Goal: Navigation & Orientation: Find specific page/section

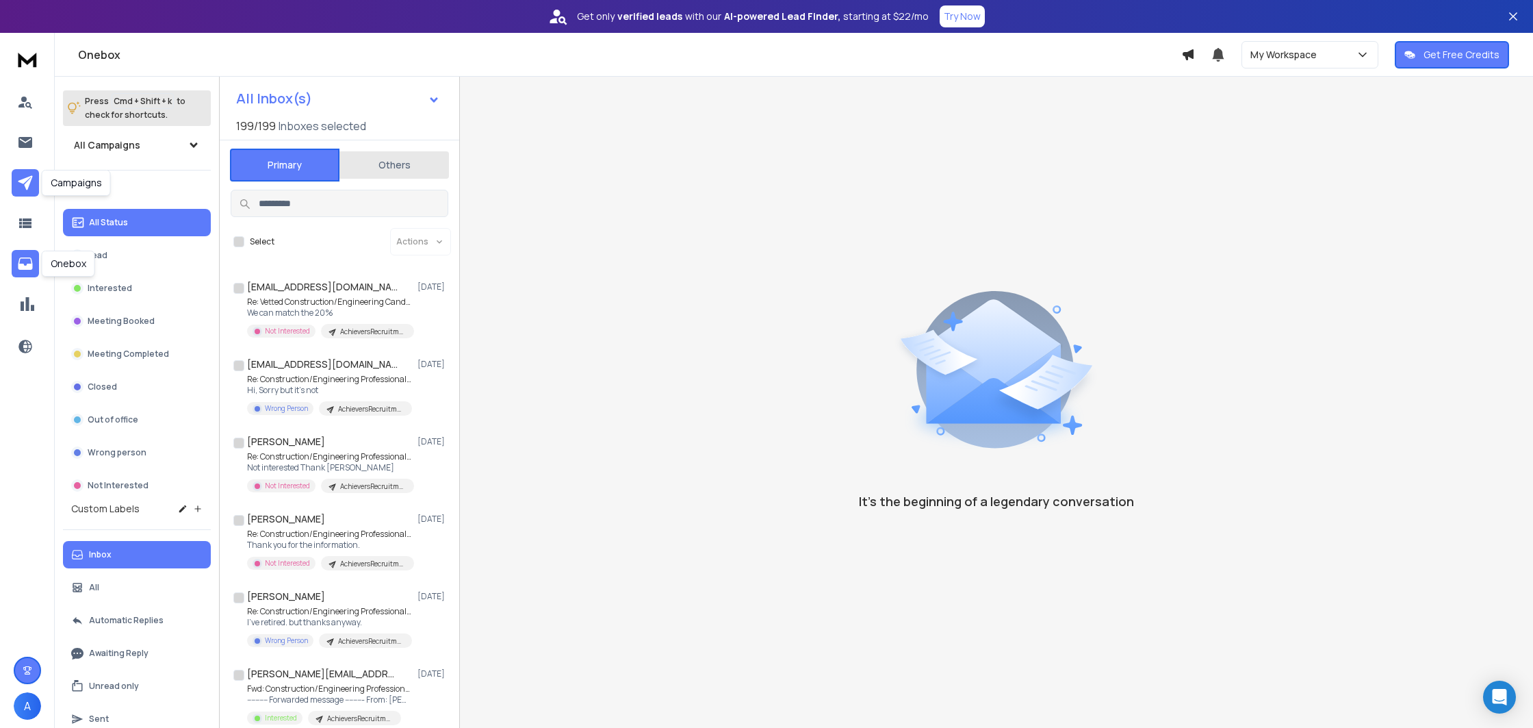
click at [21, 183] on icon at bounding box center [25, 182] width 14 height 14
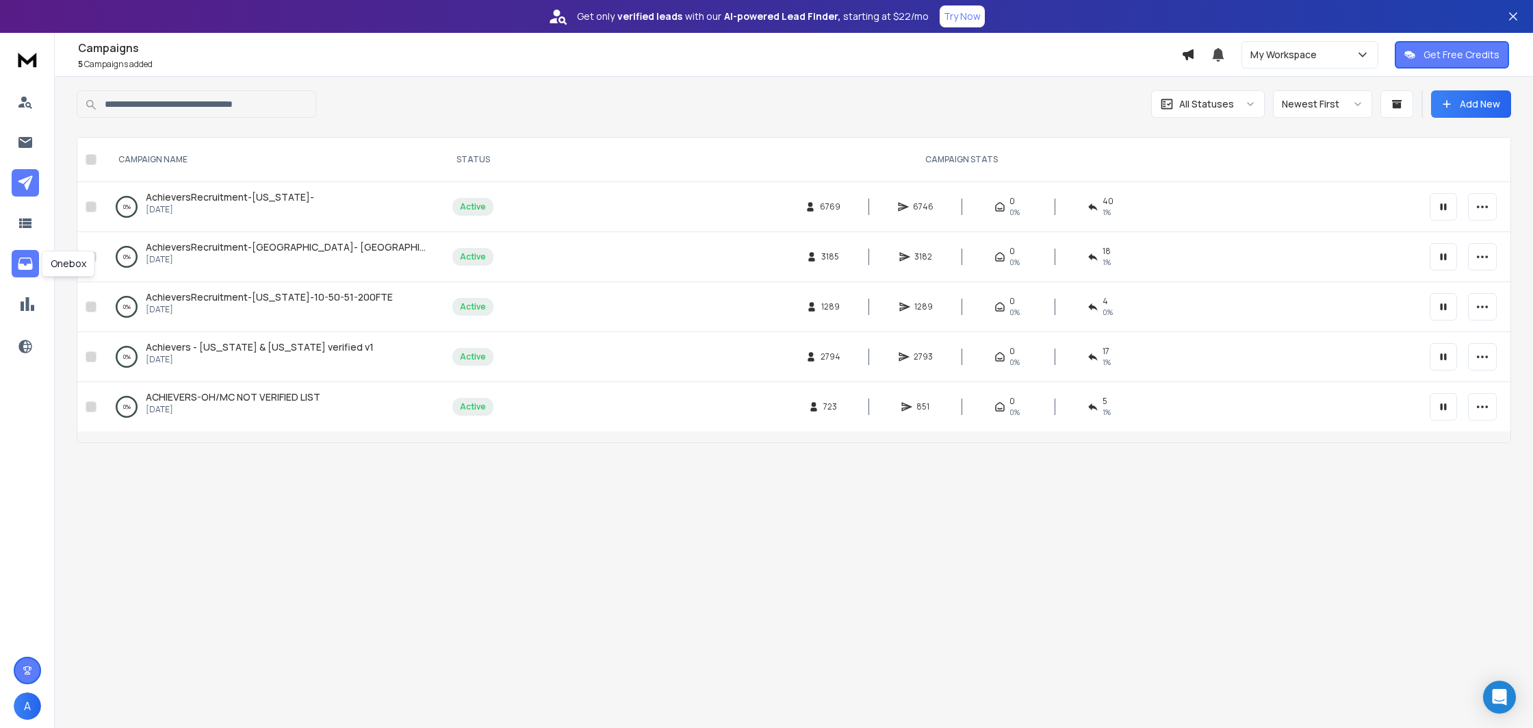
click at [19, 262] on icon at bounding box center [25, 263] width 16 height 16
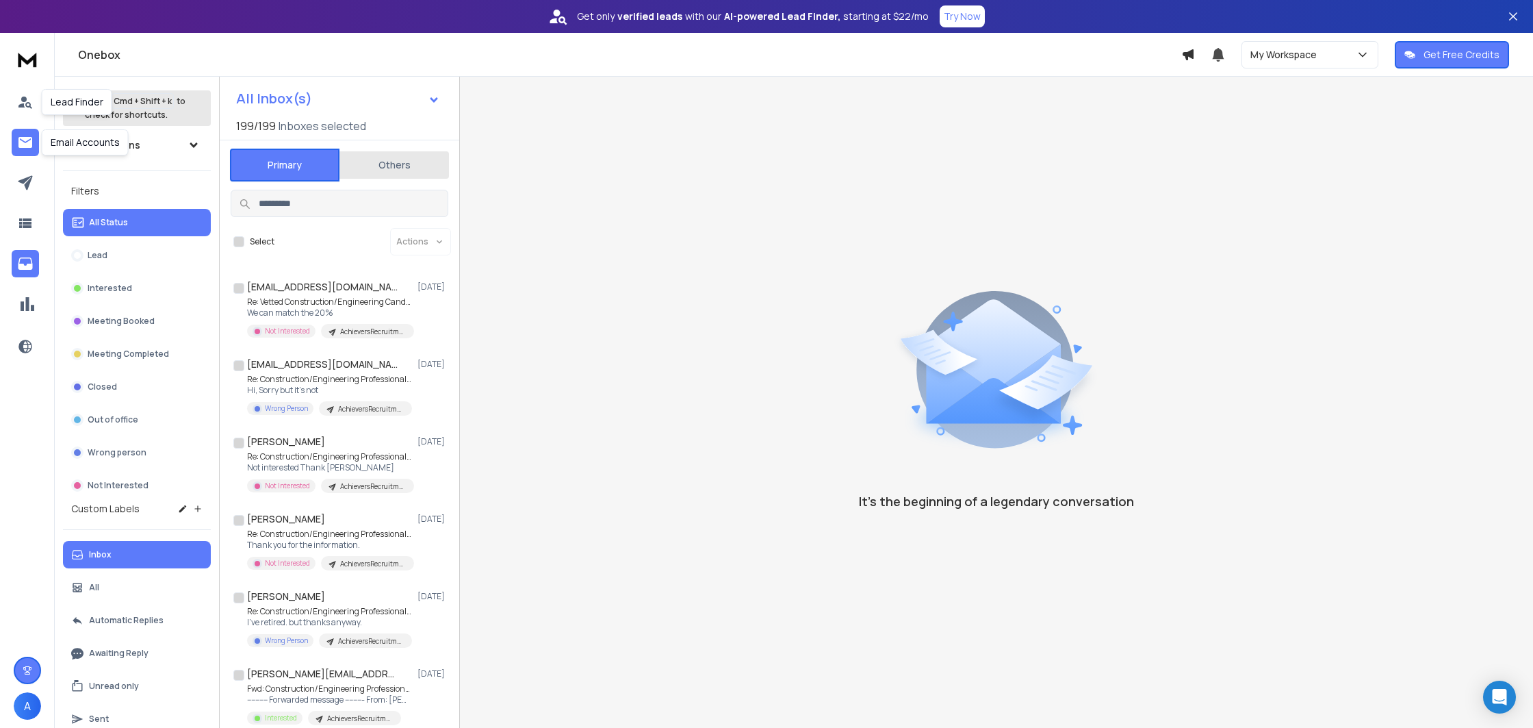
click at [35, 141] on link at bounding box center [25, 142] width 27 height 27
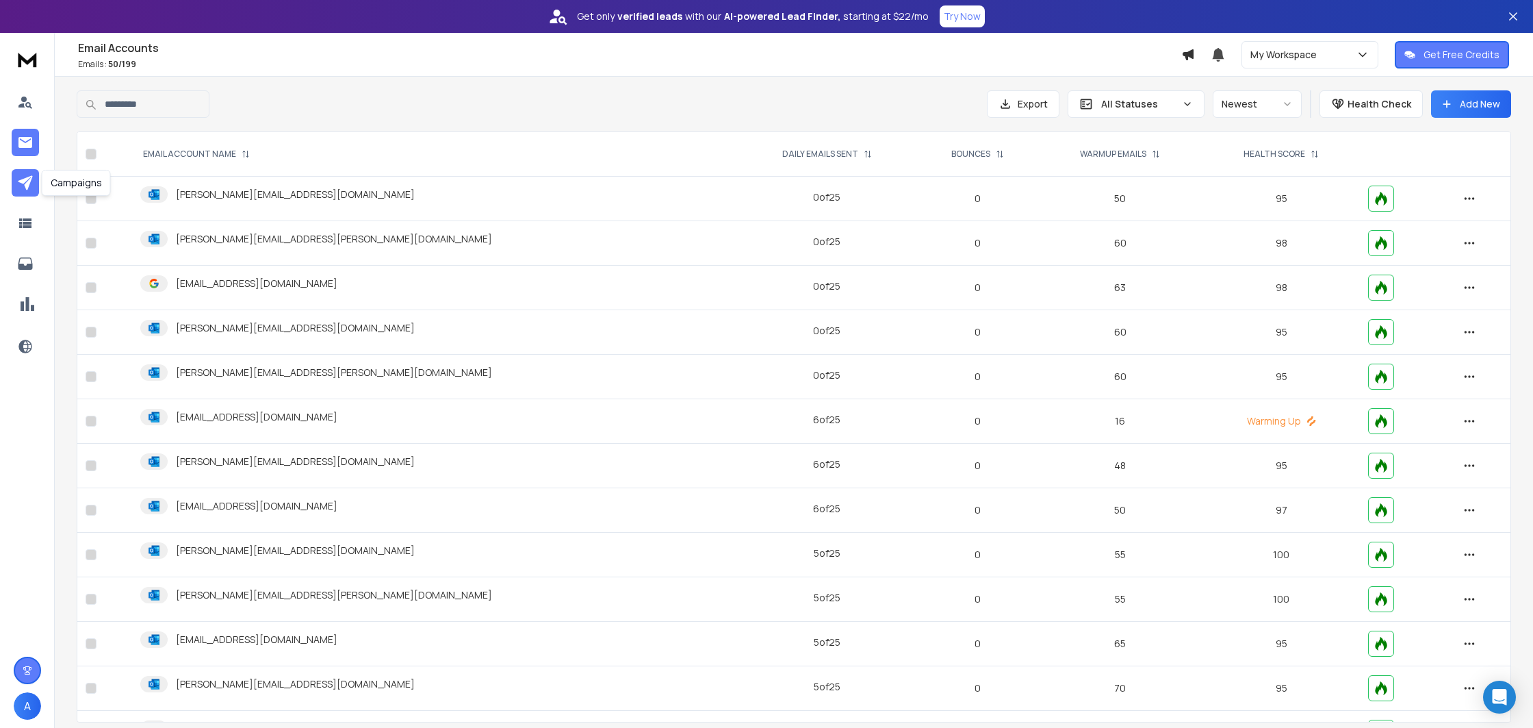
click at [22, 193] on link at bounding box center [25, 182] width 27 height 27
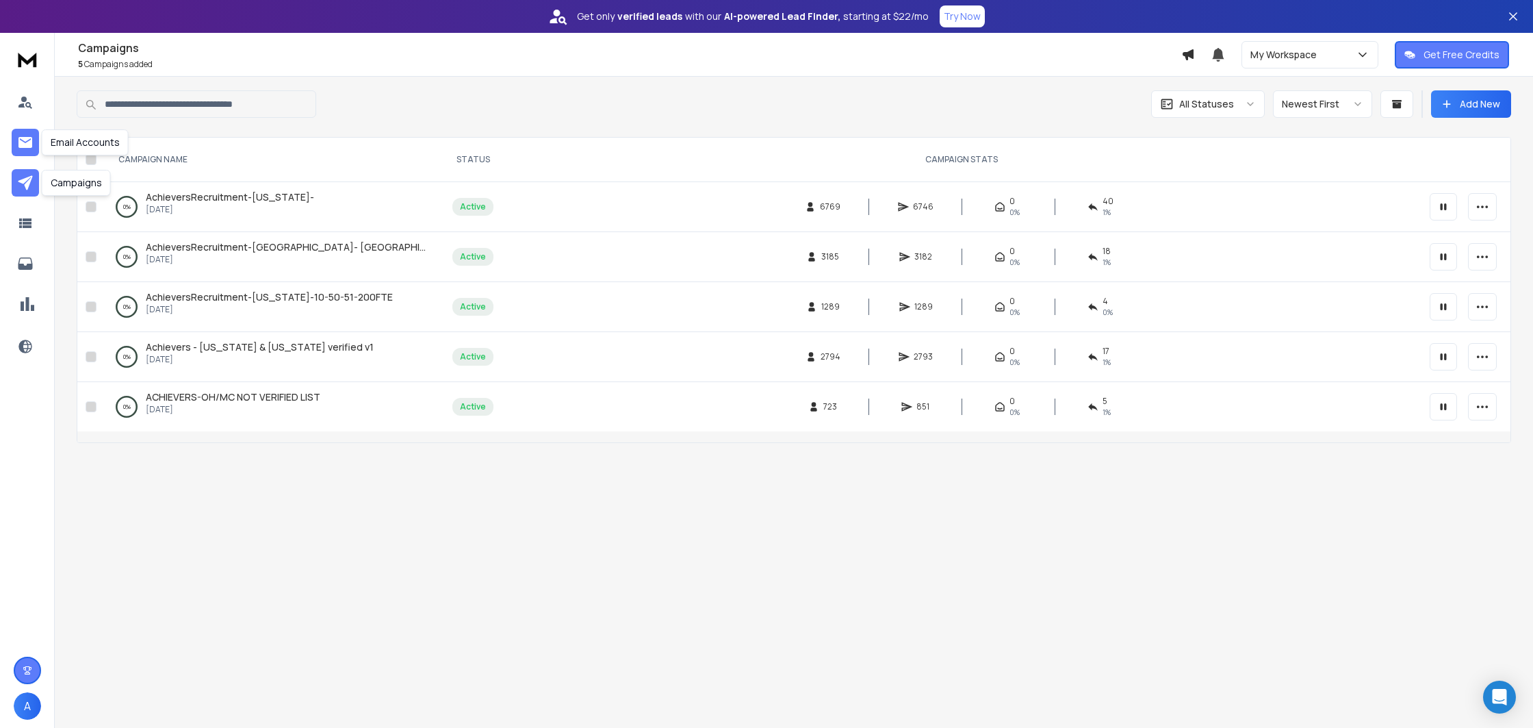
click at [17, 147] on icon at bounding box center [25, 142] width 16 height 16
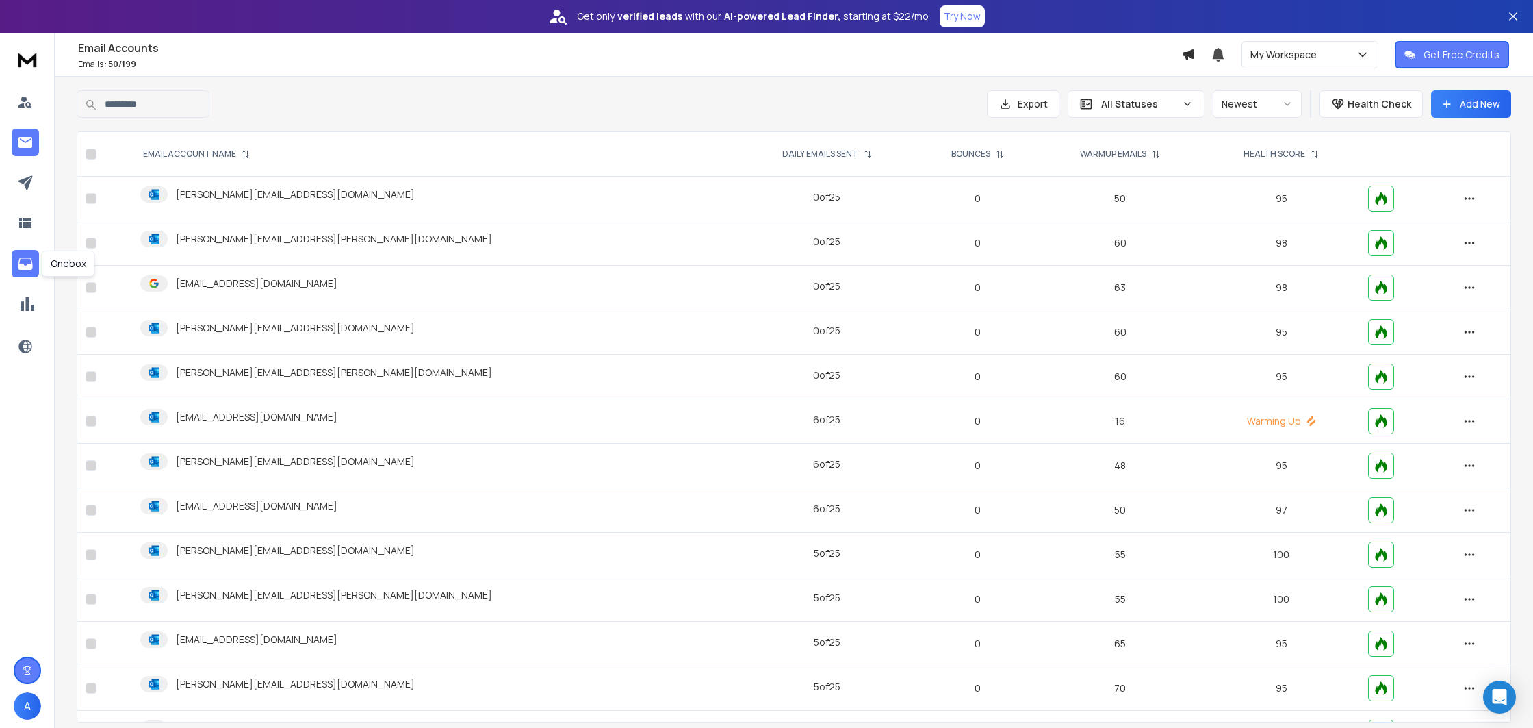
click at [20, 268] on icon at bounding box center [25, 263] width 14 height 12
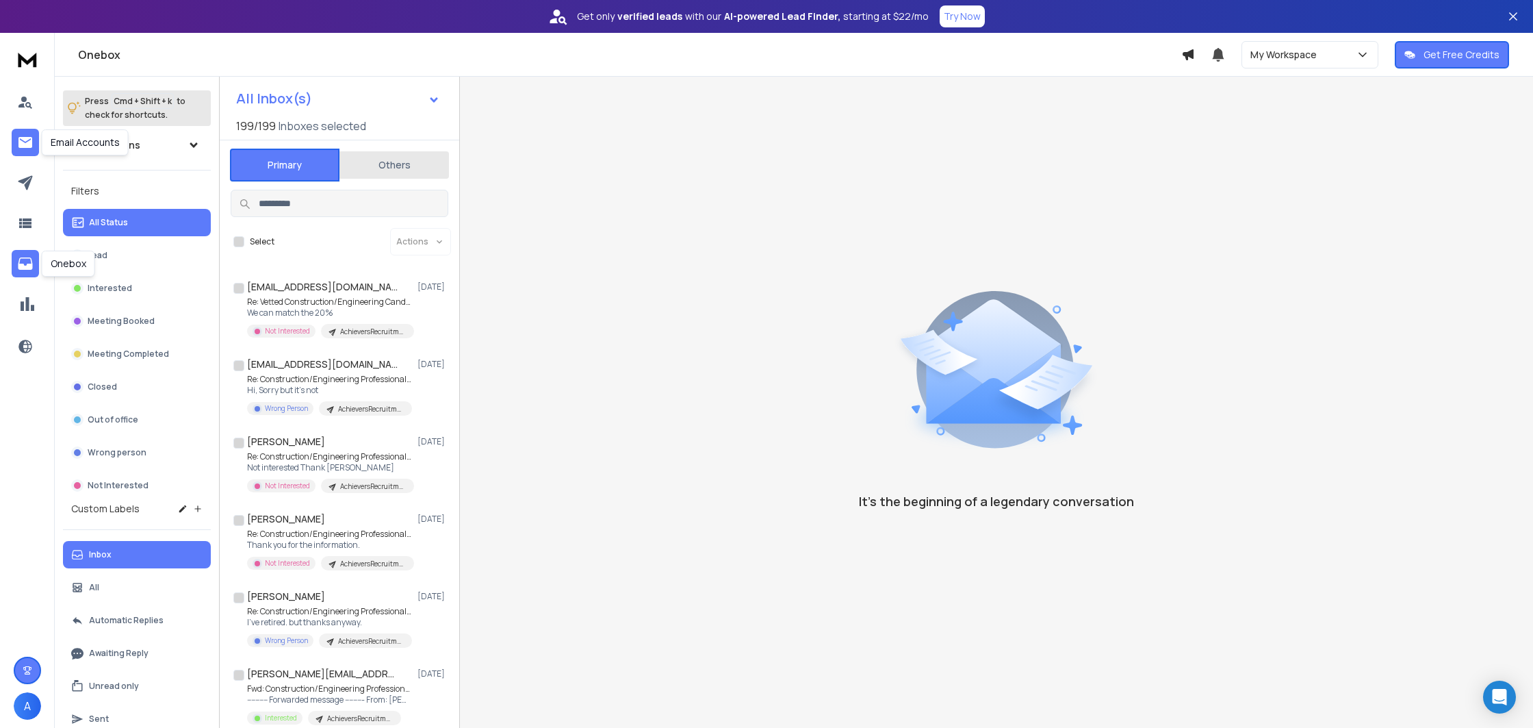
click at [23, 155] on link at bounding box center [25, 142] width 27 height 27
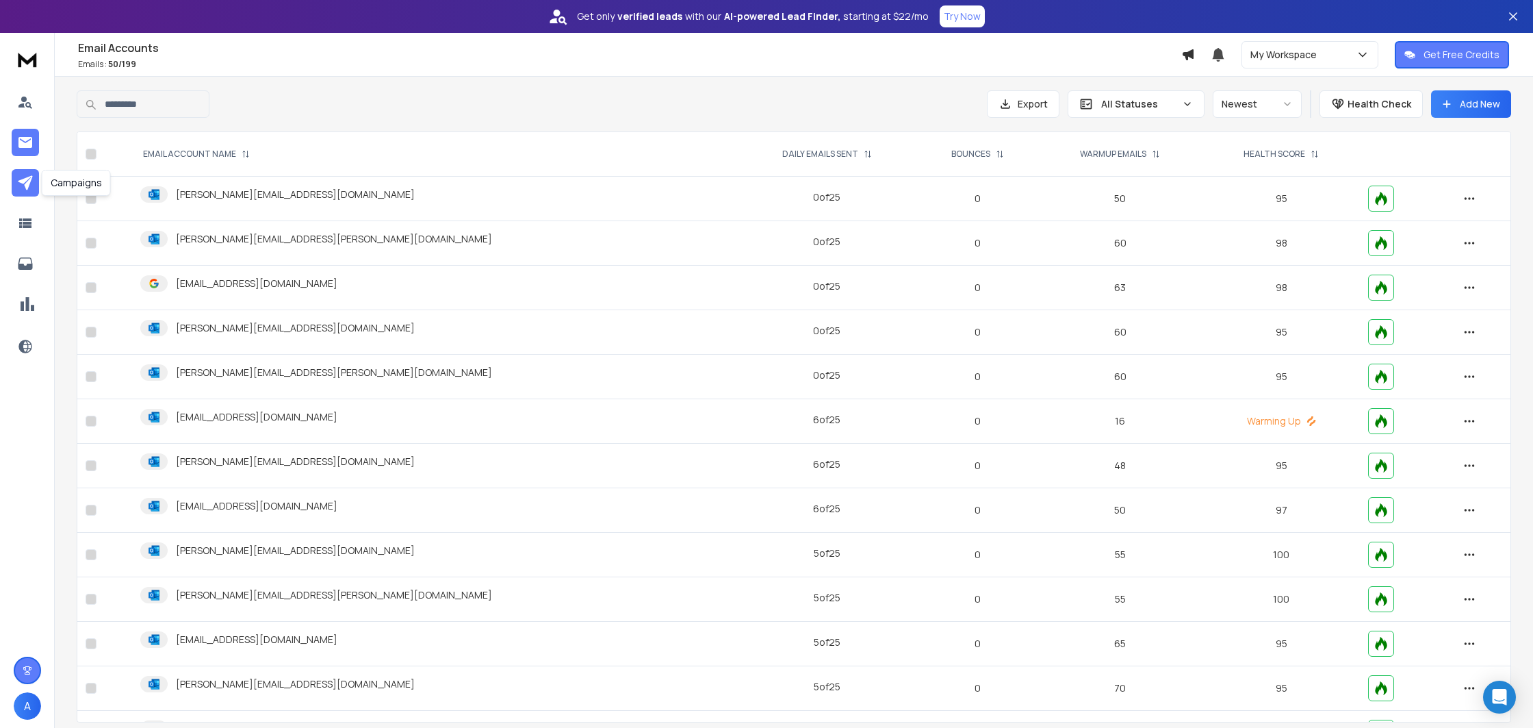
click at [23, 195] on link at bounding box center [25, 182] width 27 height 27
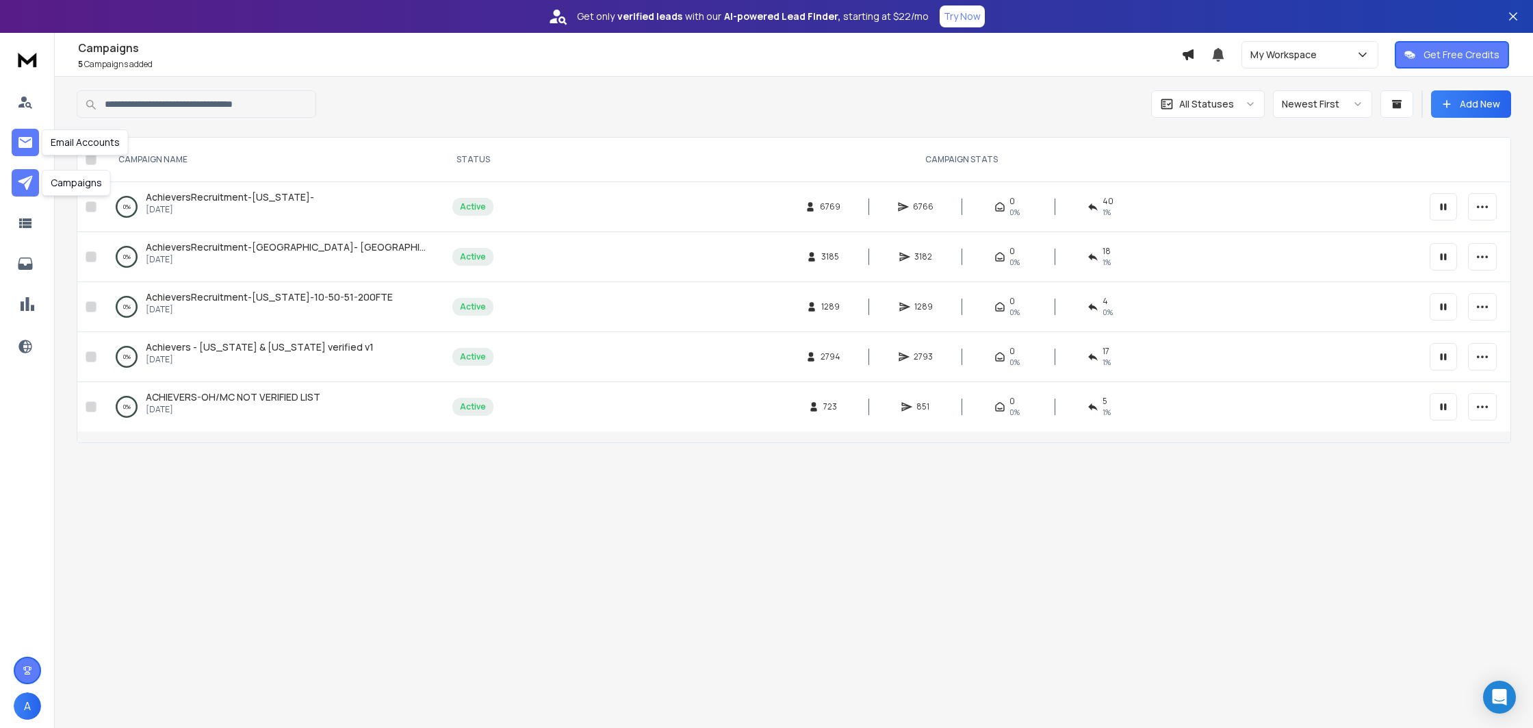
click at [28, 149] on icon at bounding box center [25, 142] width 16 height 16
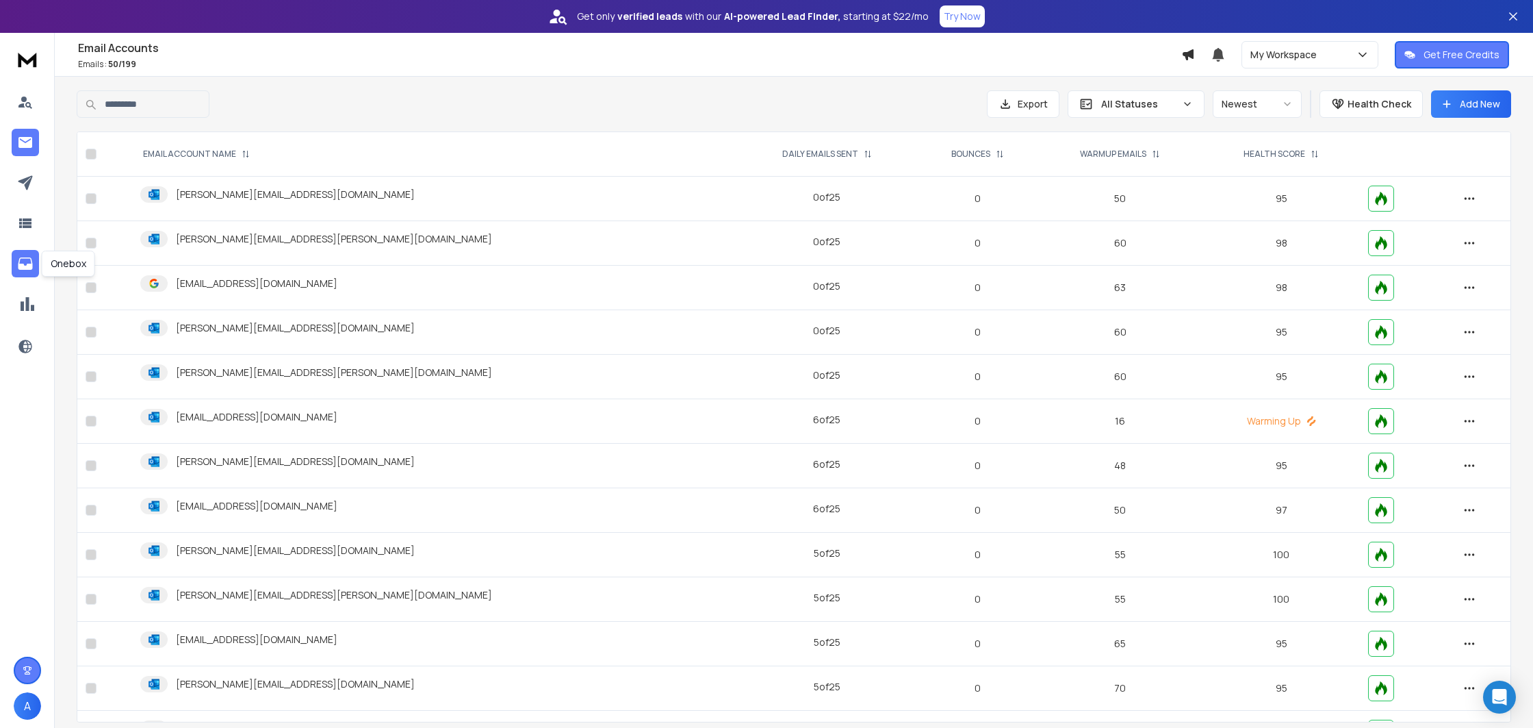
click at [29, 266] on icon at bounding box center [25, 263] width 14 height 12
